Goal: Task Accomplishment & Management: Manage account settings

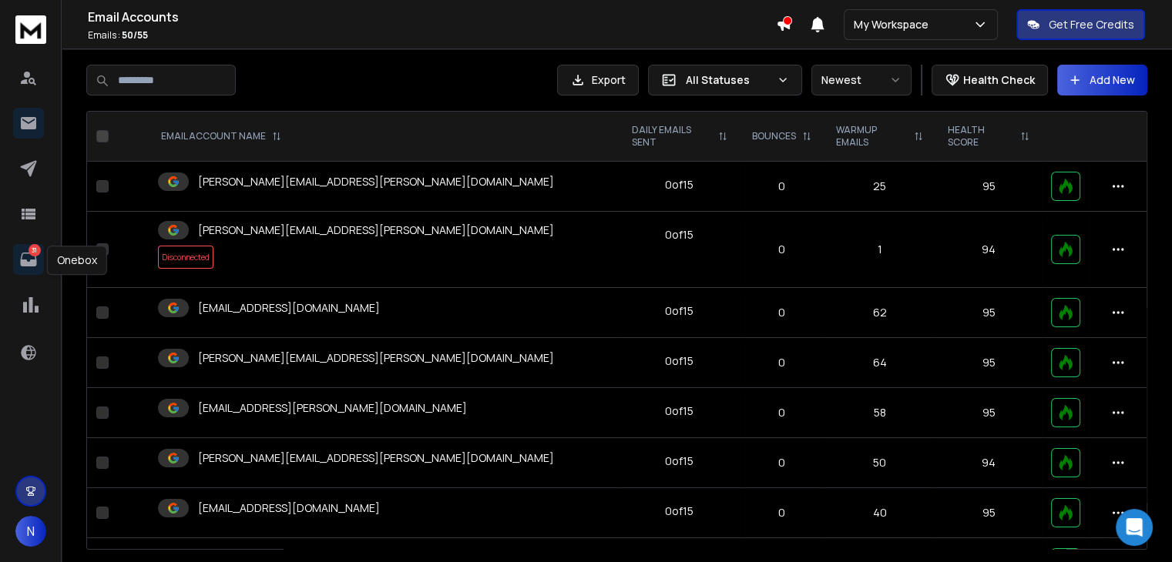
click at [15, 250] on link "31" at bounding box center [28, 259] width 31 height 31
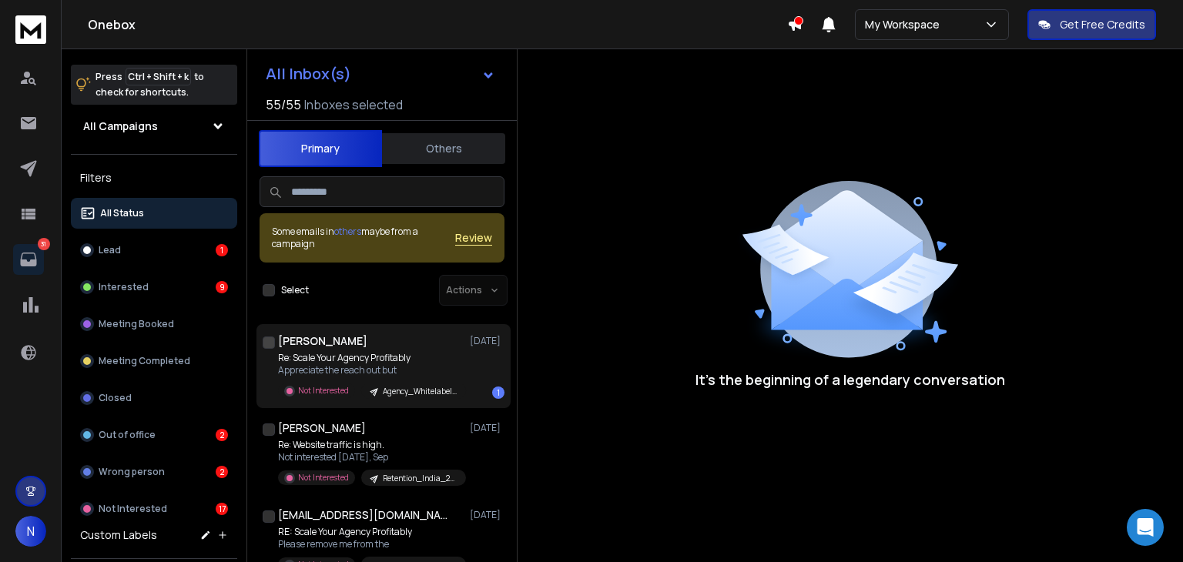
click at [412, 361] on p "Re: Scale Your Agency Profitably" at bounding box center [370, 358] width 185 height 12
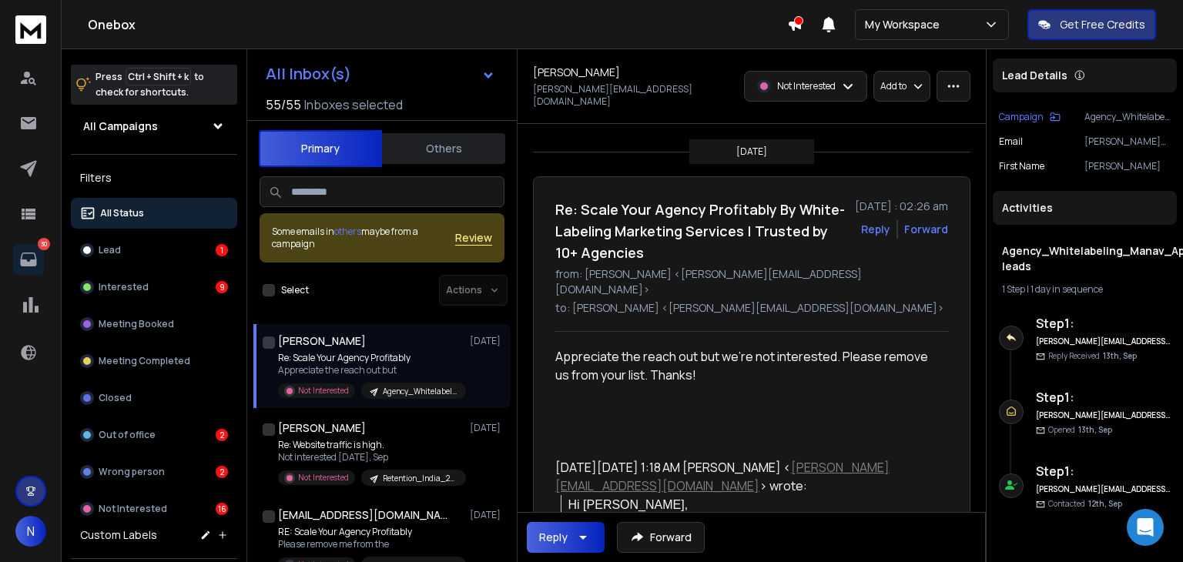
click at [741, 347] on div "Appreciate the reach out but we're not interested. Please remove us from your l…" at bounding box center [745, 365] width 381 height 37
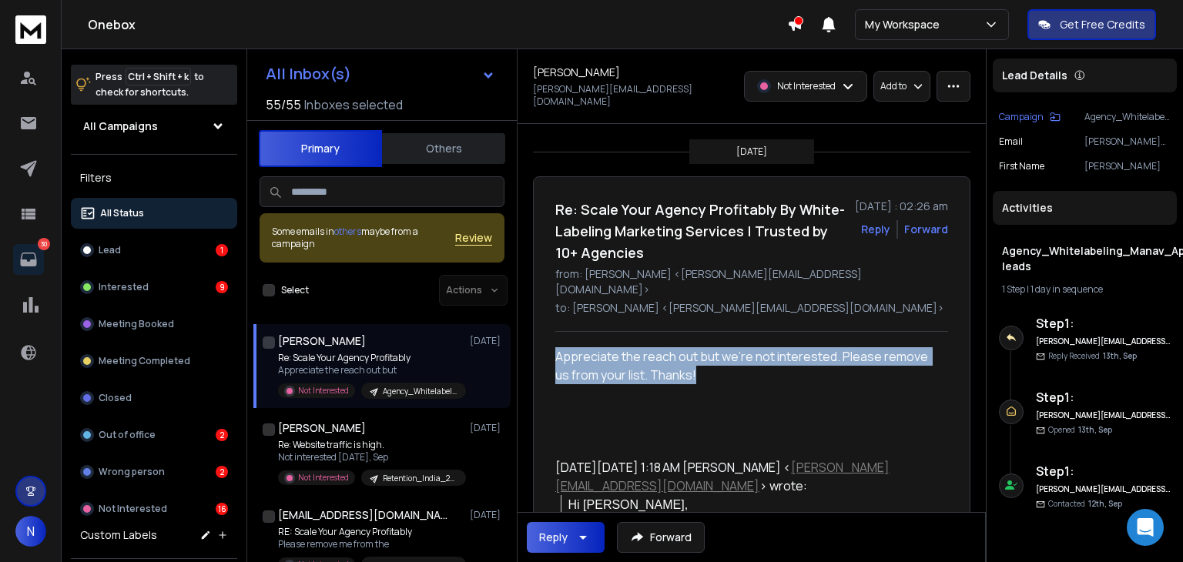
click at [741, 347] on div "Appreciate the reach out but we're not interested. Please remove us from your l…" at bounding box center [745, 365] width 381 height 37
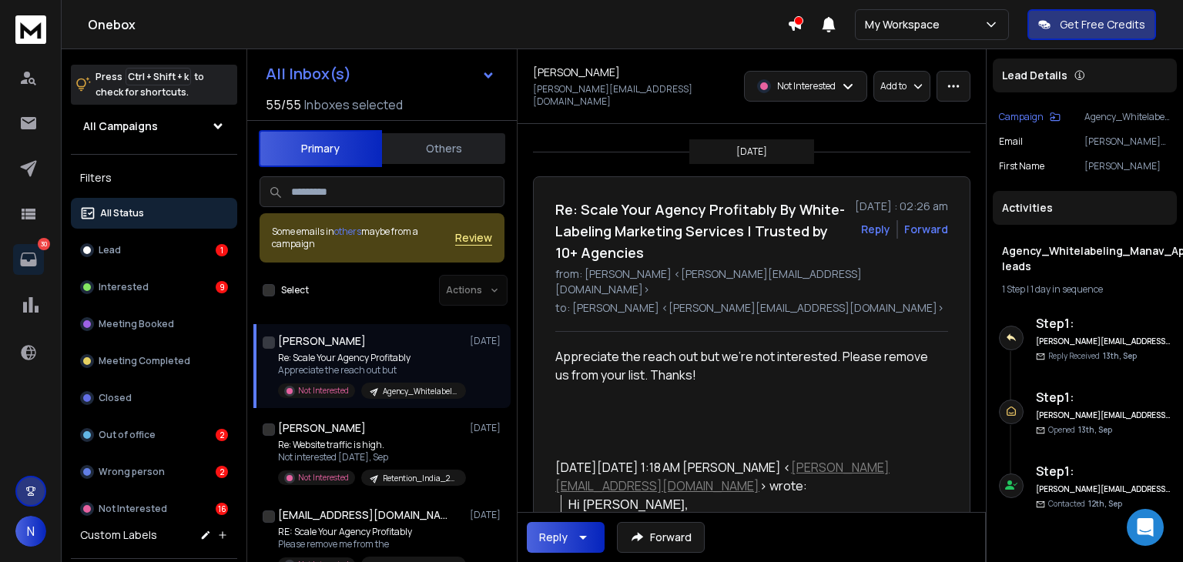
click at [741, 347] on div "Appreciate the reach out but we're not interested. Please remove us from your l…" at bounding box center [745, 365] width 381 height 37
click at [705, 388] on div "Appreciate the reach out but we're not interested. Please remove us from your l…" at bounding box center [745, 384] width 381 height 74
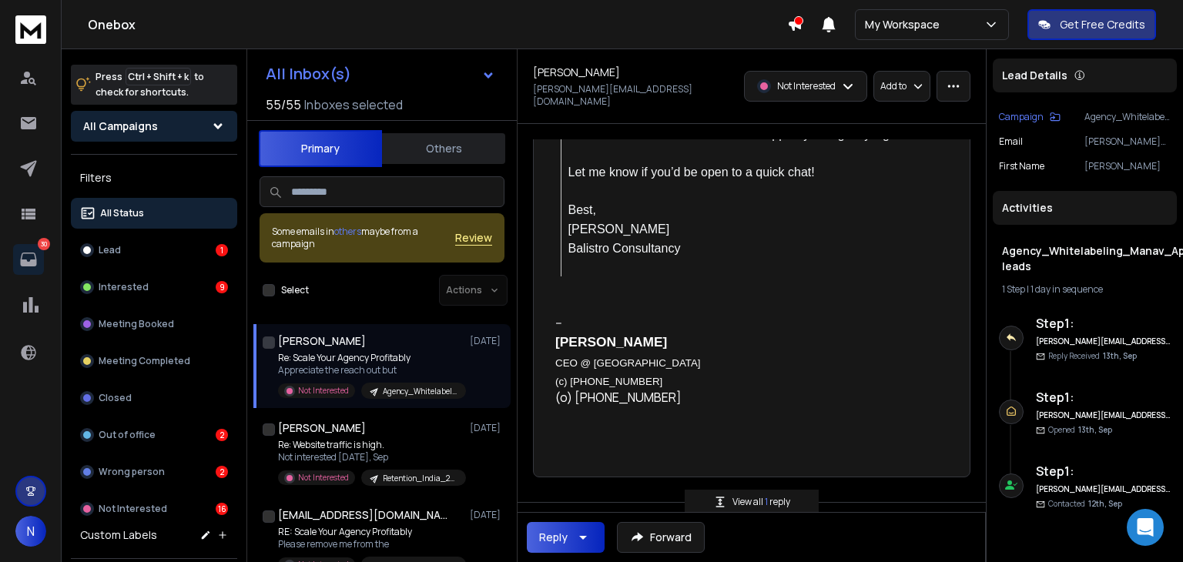
click at [202, 132] on button "All Campaigns" at bounding box center [154, 126] width 166 height 31
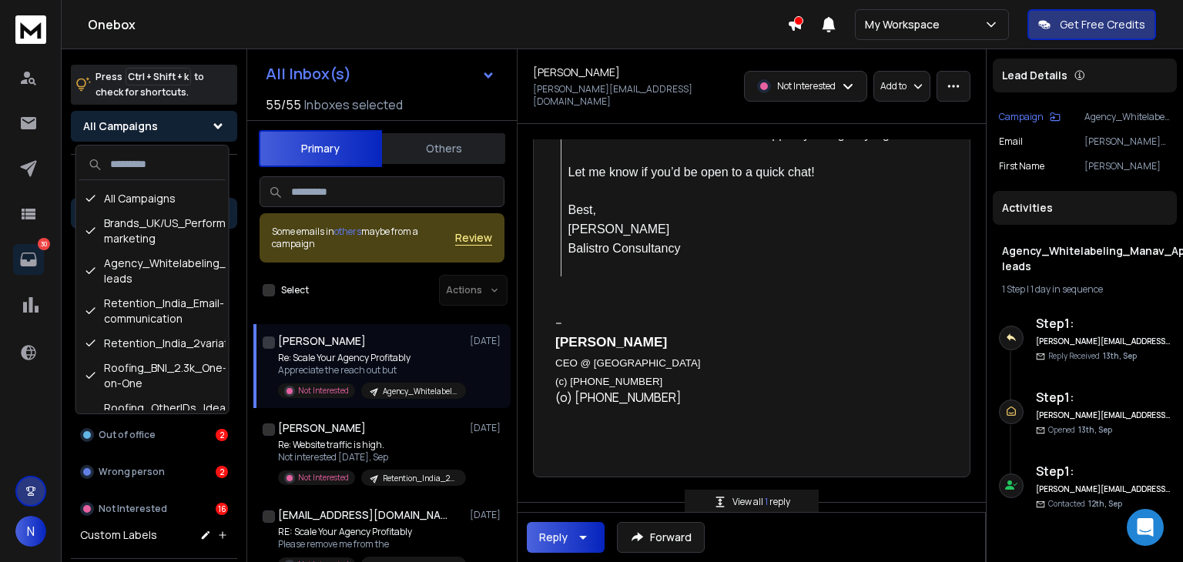
click at [202, 132] on button "All Campaigns" at bounding box center [154, 126] width 166 height 31
click at [980, 341] on div "[DATE] Re: Scale Your Agency Profitably By White-Labeling Marketing Services | …" at bounding box center [752, 18] width 468 height 918
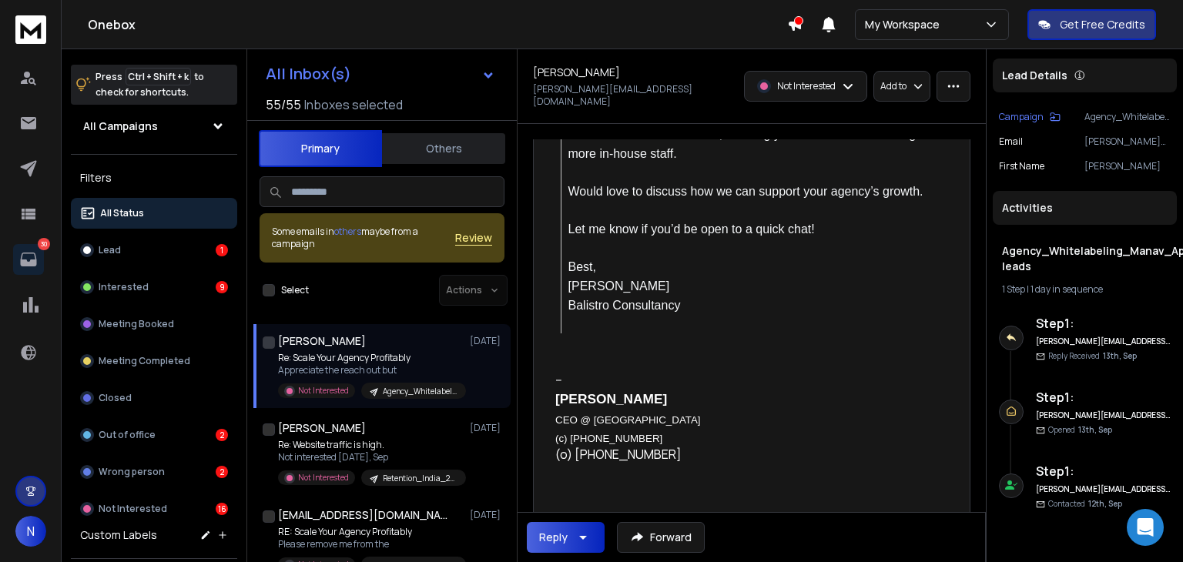
scroll to position [528, 0]
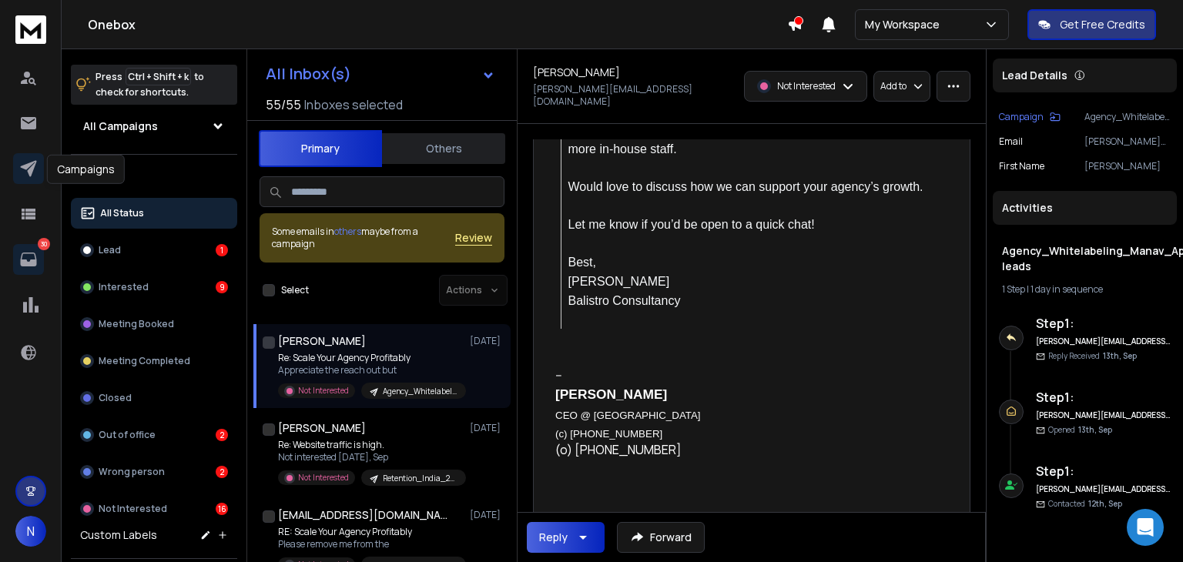
click at [31, 173] on icon at bounding box center [28, 168] width 16 height 16
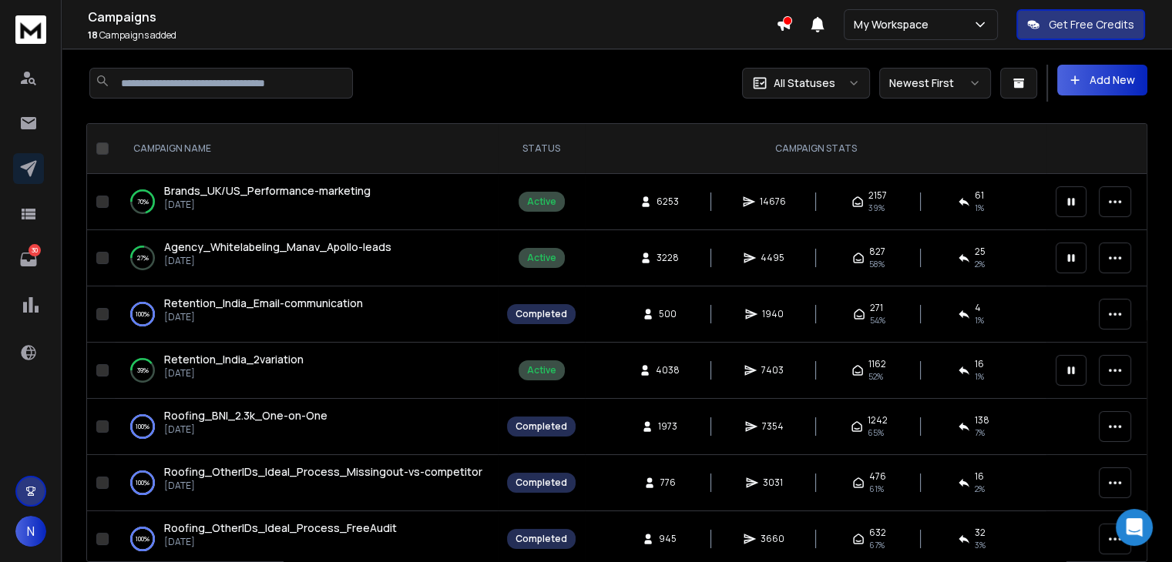
click at [10, 428] on div "30 N" at bounding box center [31, 281] width 62 height 562
click at [22, 210] on icon at bounding box center [29, 214] width 14 height 11
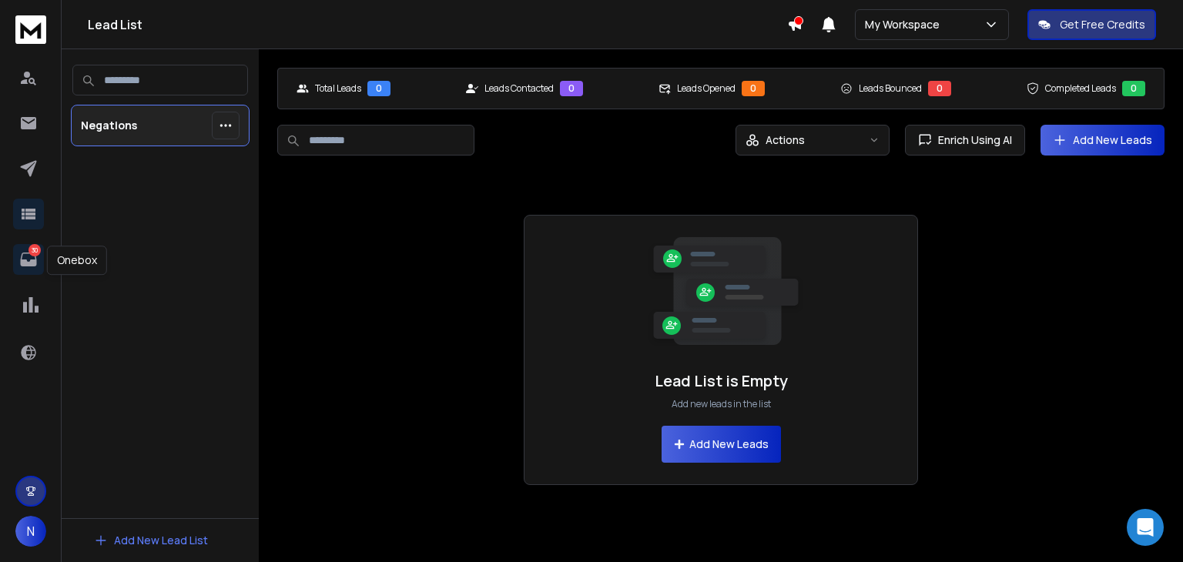
click at [37, 253] on p "30" at bounding box center [35, 250] width 12 height 12
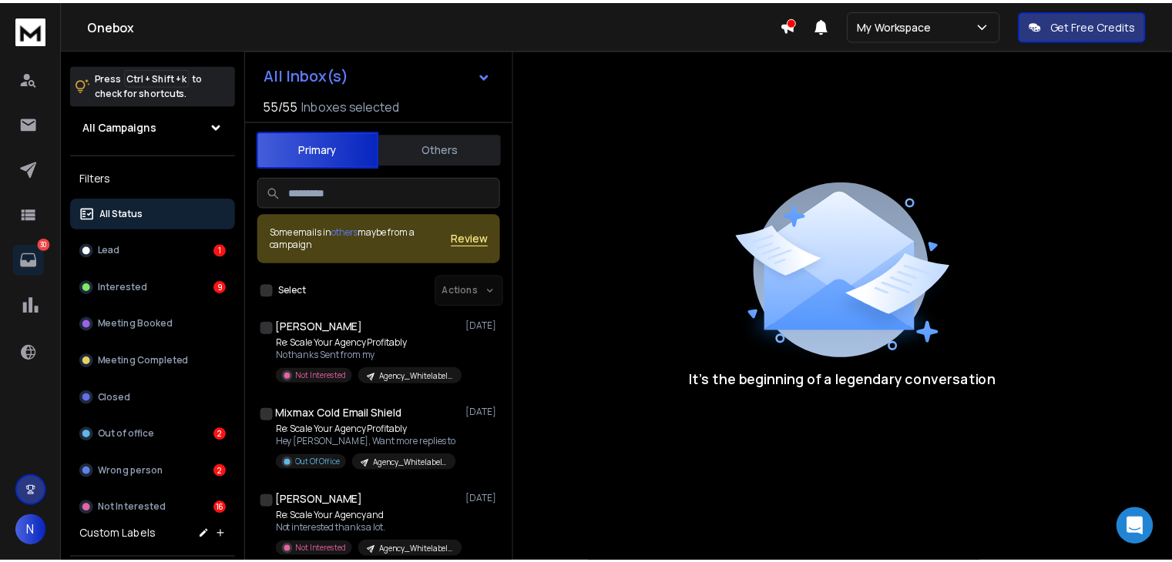
scroll to position [1146, 0]
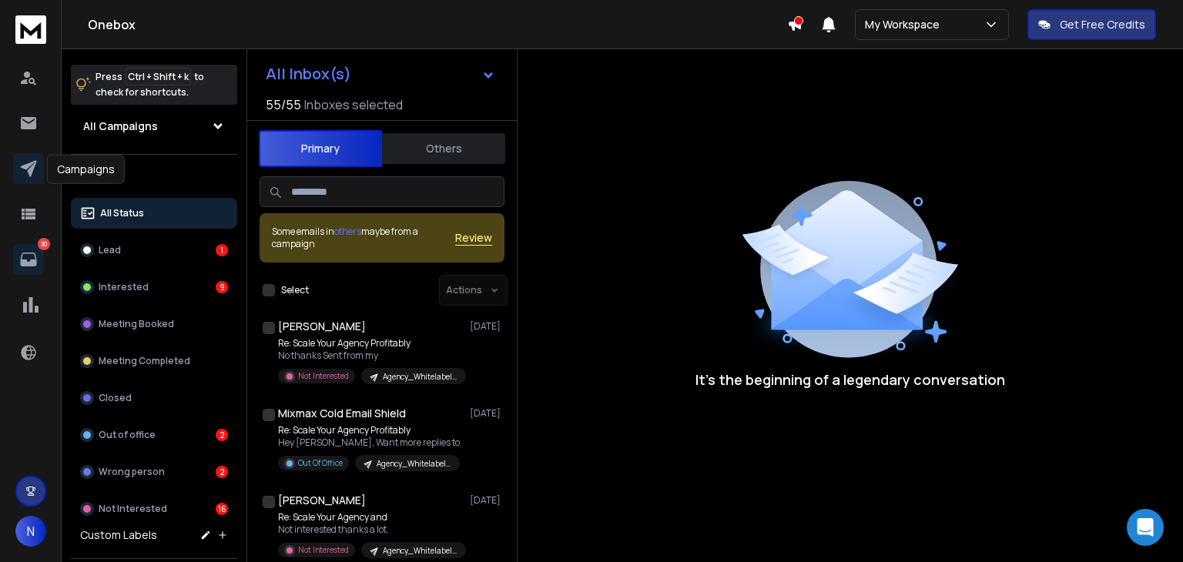
click at [40, 176] on link at bounding box center [28, 168] width 31 height 31
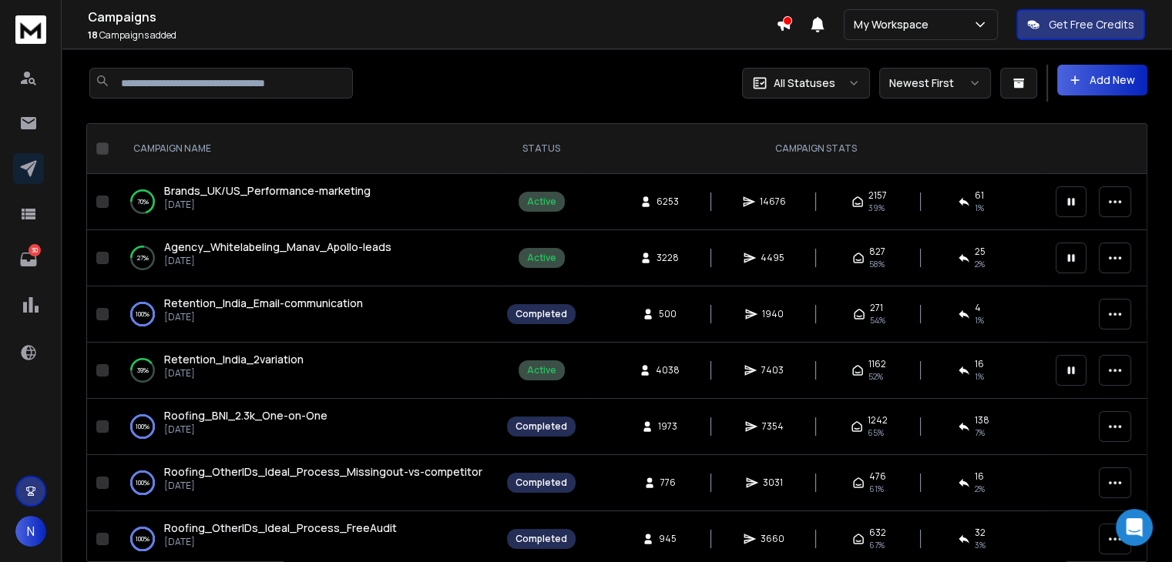
click at [578, 90] on div at bounding box center [351, 83] width 531 height 37
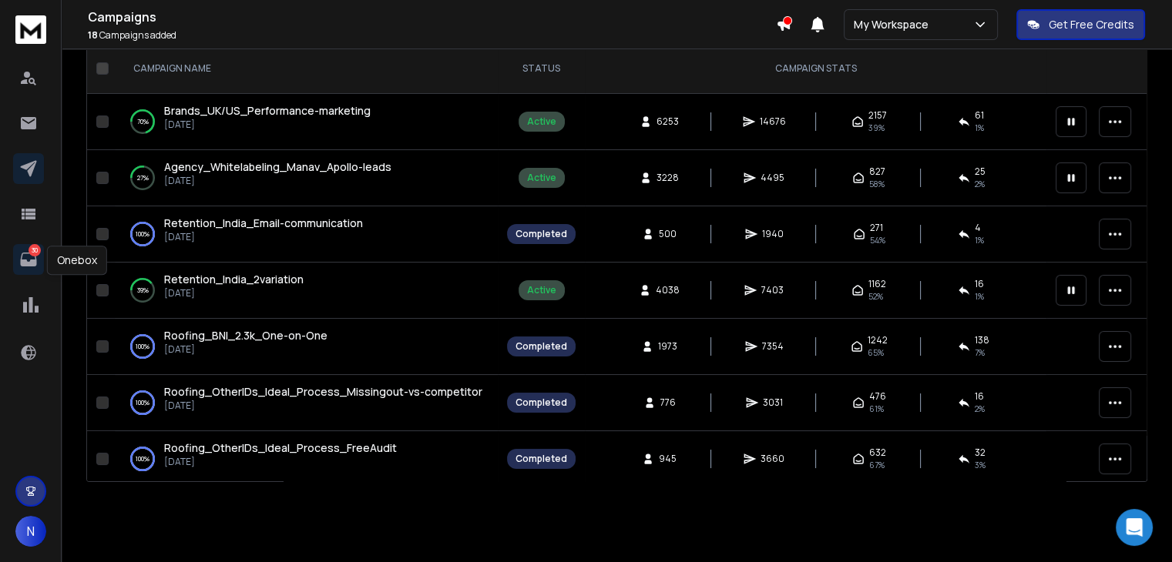
click at [39, 250] on p "30" at bounding box center [35, 250] width 12 height 12
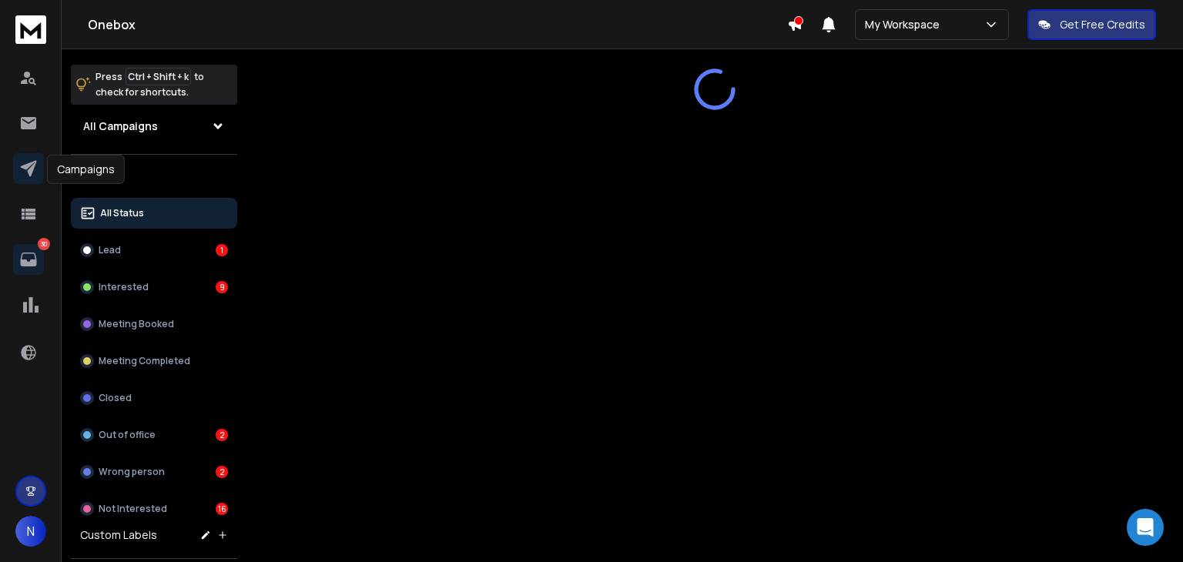
click at [40, 183] on link at bounding box center [28, 168] width 31 height 31
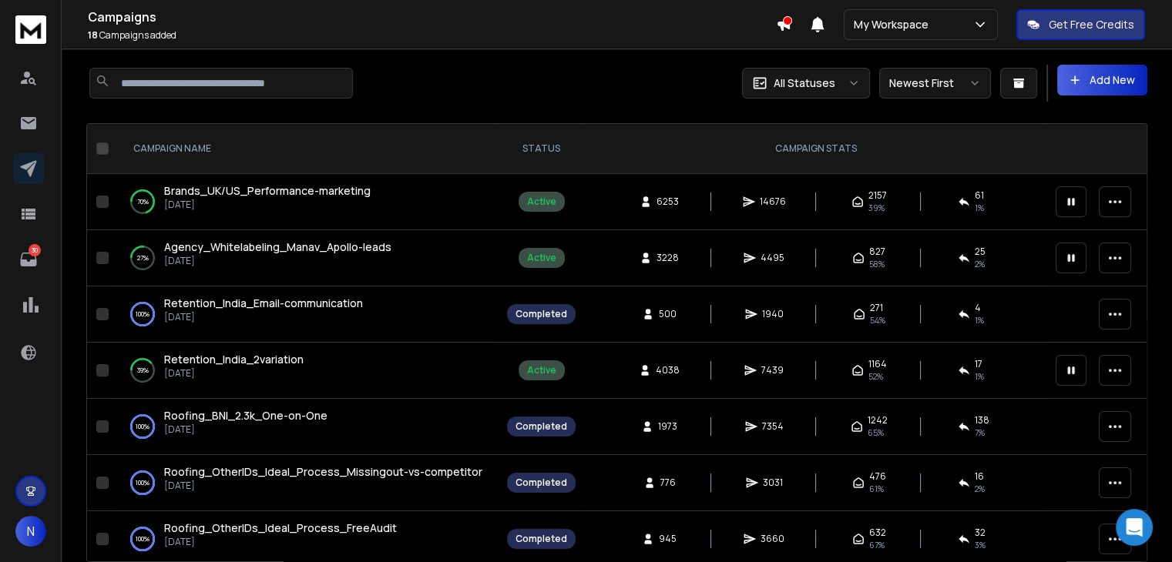
click at [283, 368] on p "[DATE]" at bounding box center [233, 373] width 139 height 12
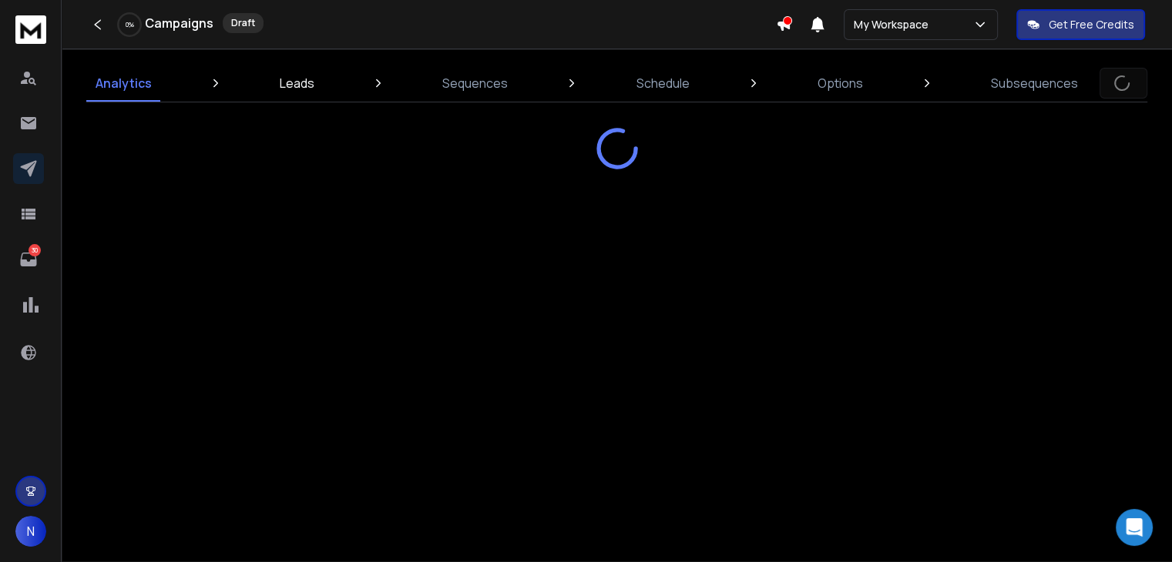
click at [315, 82] on link "Leads" at bounding box center [296, 83] width 53 height 37
click at [469, 43] on div "0 % Campaigns Draft My Workspace Get Free Credits" at bounding box center [591, 24] width 1183 height 49
click at [129, 96] on link "Analytics" at bounding box center [121, 83] width 70 height 37
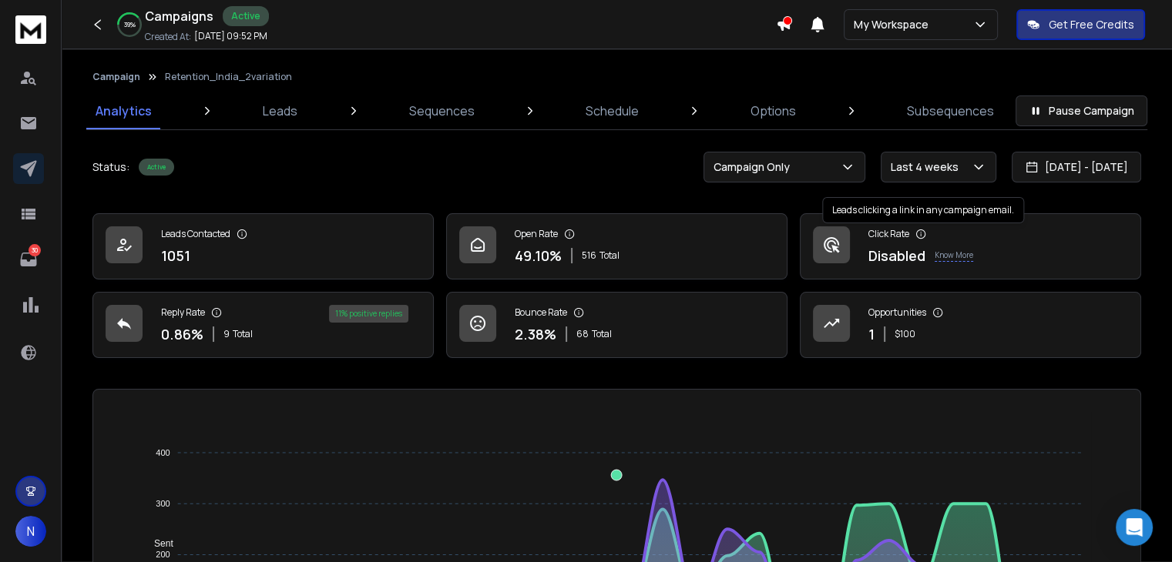
click at [920, 236] on icon at bounding box center [920, 234] width 11 height 11
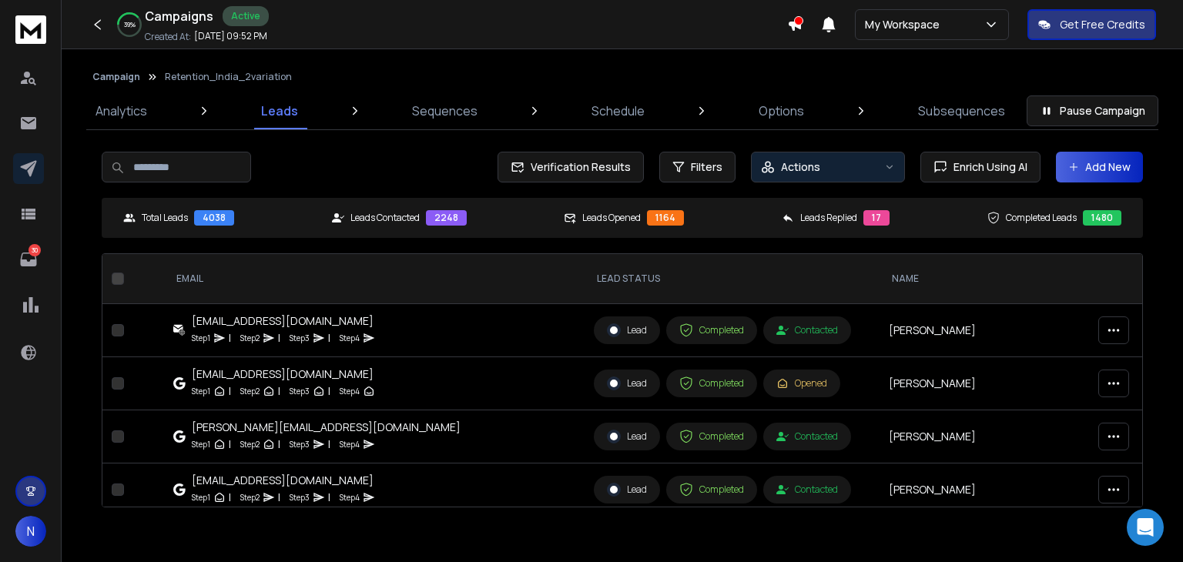
click at [863, 176] on button "Actions" at bounding box center [828, 167] width 154 height 31
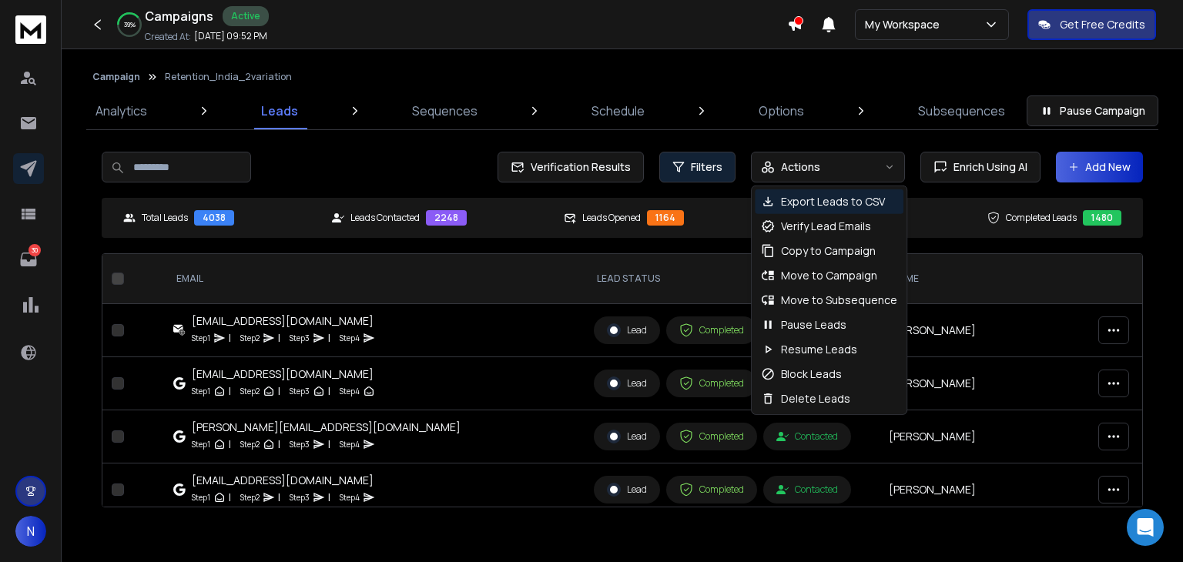
click at [685, 155] on button "Filters" at bounding box center [697, 167] width 76 height 31
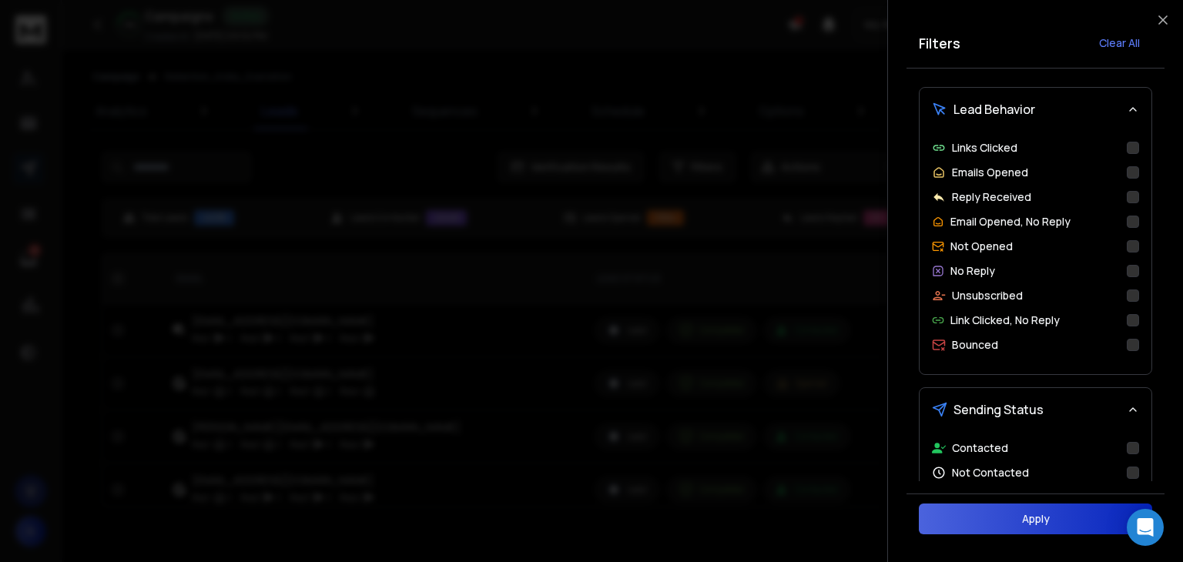
click at [1127, 324] on button "Link Clicked, No Reply" at bounding box center [1133, 320] width 12 height 12
click at [1021, 522] on button "Apply" at bounding box center [1035, 519] width 233 height 31
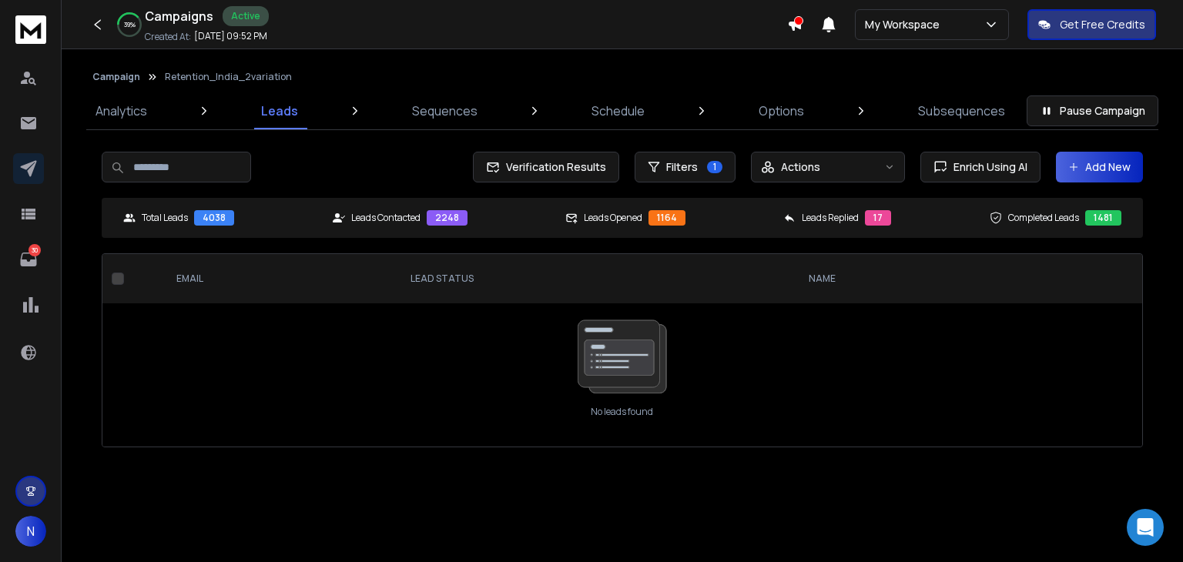
click at [468, 434] on caption at bounding box center [622, 440] width 1040 height 12
click at [40, 173] on link at bounding box center [28, 168] width 31 height 31
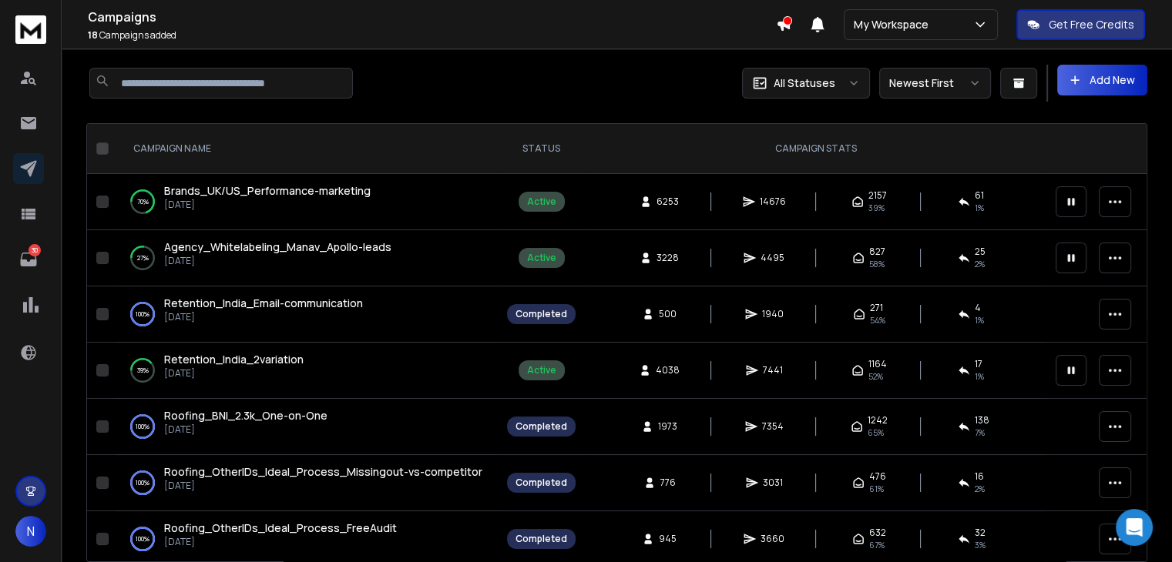
click at [319, 303] on span "Retention_India_Email-communication" at bounding box center [263, 303] width 199 height 15
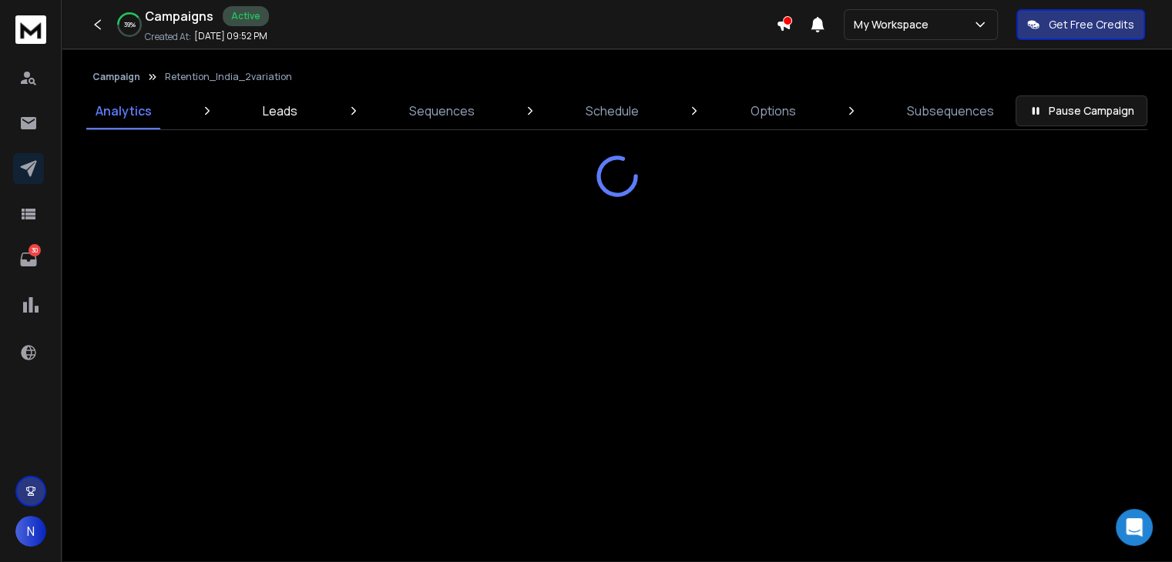
click at [254, 109] on link "Leads" at bounding box center [279, 110] width 53 height 37
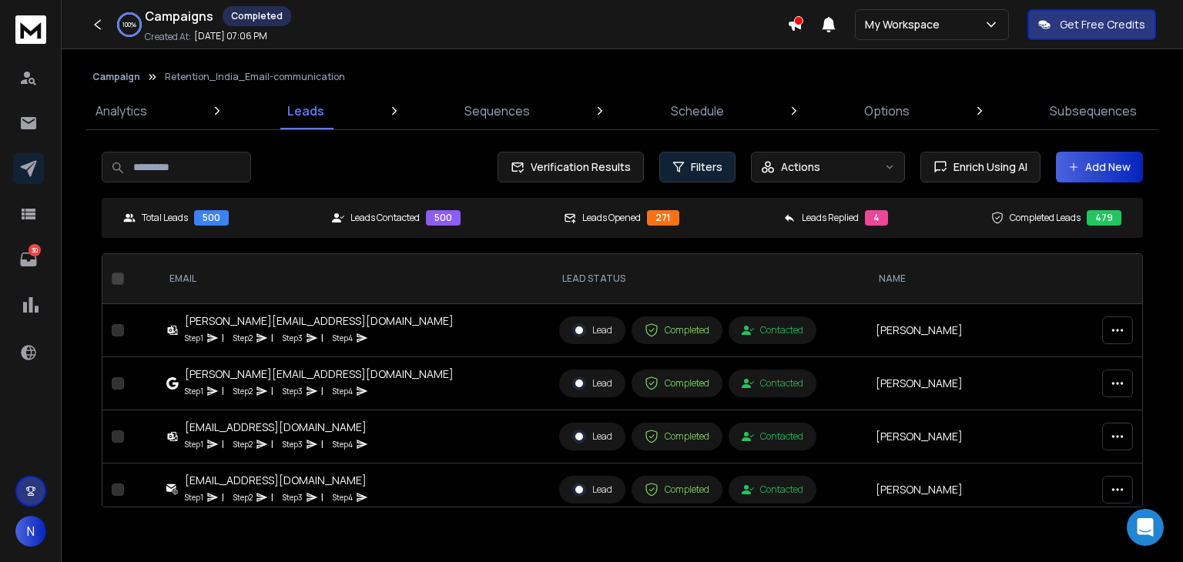
click at [679, 164] on icon "button" at bounding box center [678, 167] width 12 height 12
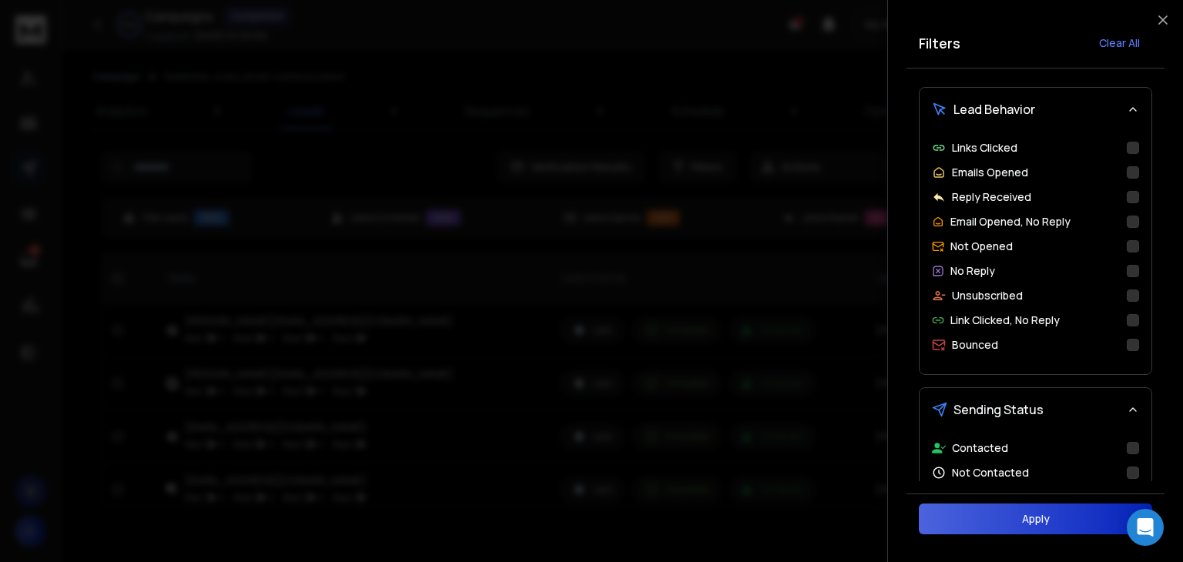
click at [1127, 321] on button "Link Clicked, No Reply" at bounding box center [1133, 320] width 12 height 12
click at [1011, 527] on button "Apply" at bounding box center [1035, 519] width 233 height 31
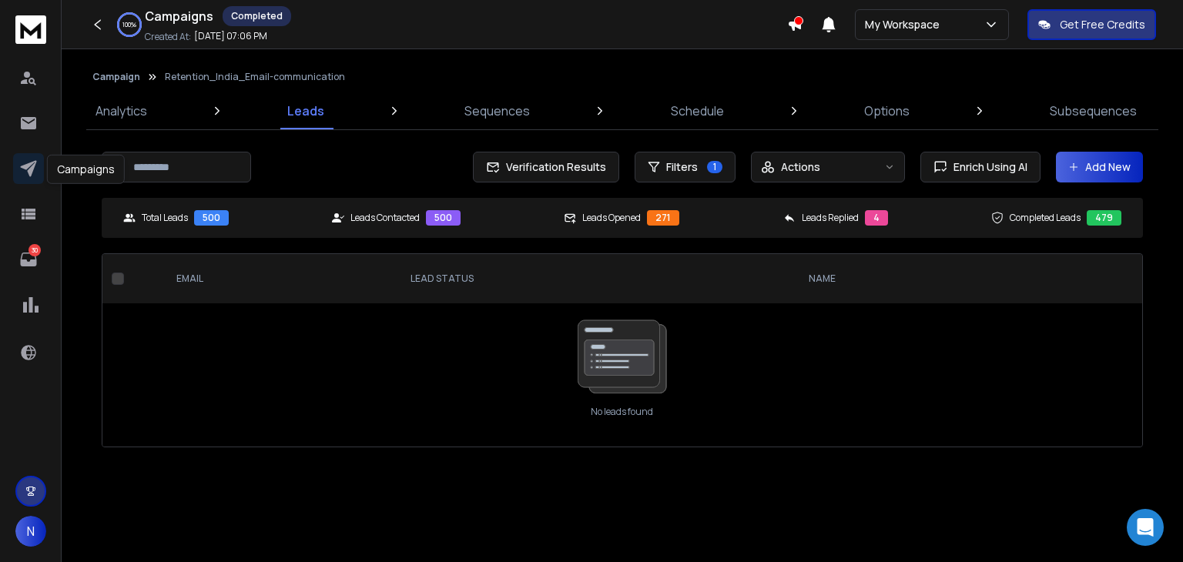
click at [37, 158] on link at bounding box center [28, 168] width 31 height 31
